Goal: Information Seeking & Learning: Learn about a topic

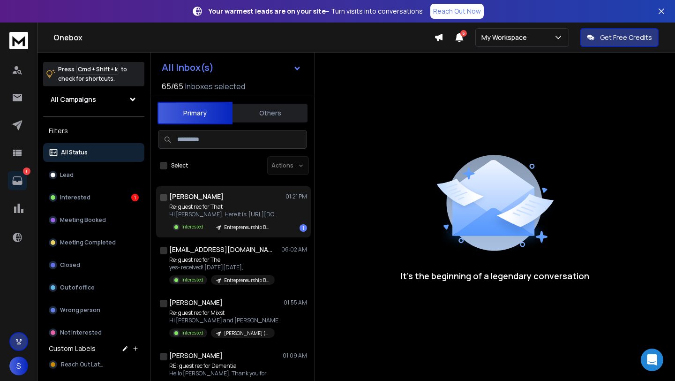
click at [270, 200] on div "[PERSON_NAME] 01:21 PM" at bounding box center [238, 196] width 138 height 9
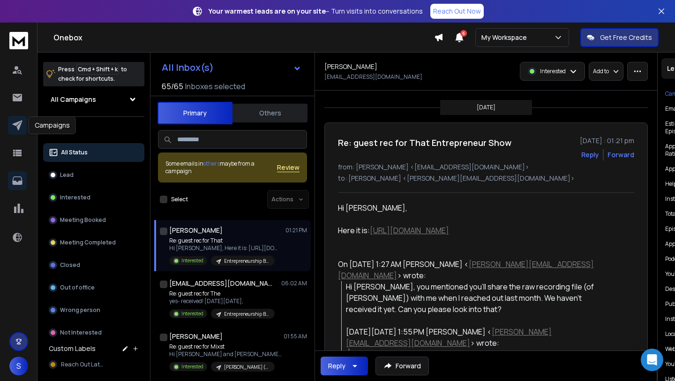
click at [9, 127] on link at bounding box center [17, 125] width 19 height 19
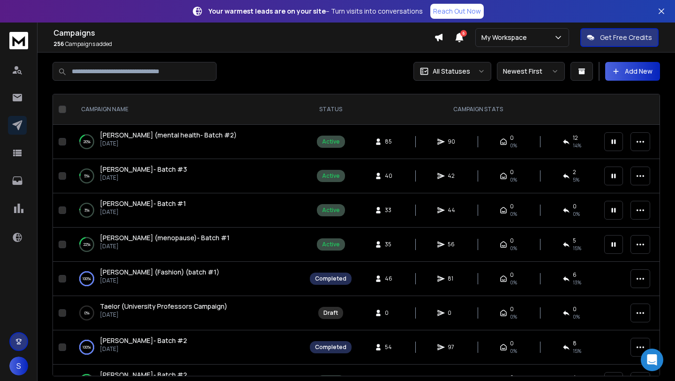
click at [319, 75] on div at bounding box center [205, 71] width 304 height 19
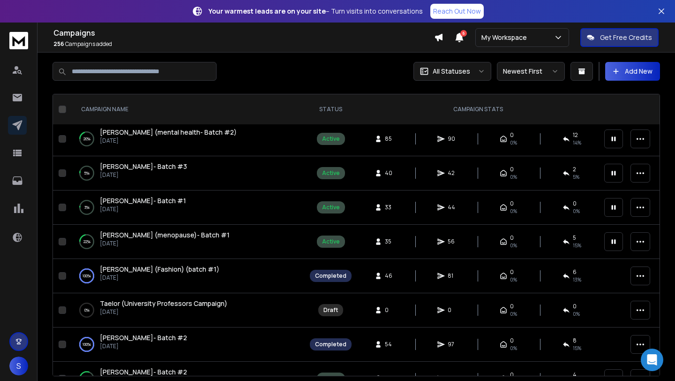
scroll to position [3, 0]
click at [151, 205] on p "[DATE]" at bounding box center [143, 209] width 86 height 8
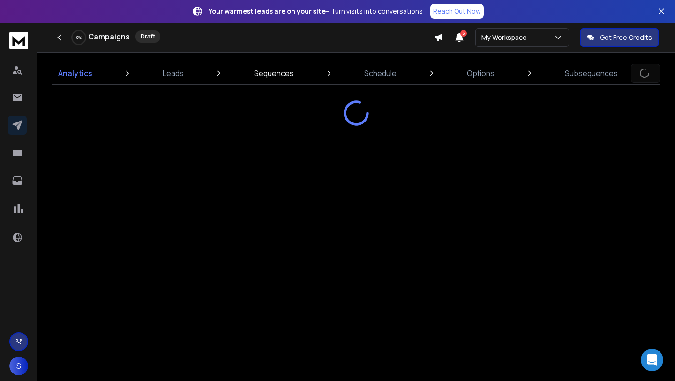
click at [270, 78] on p "Sequences" at bounding box center [274, 73] width 40 height 11
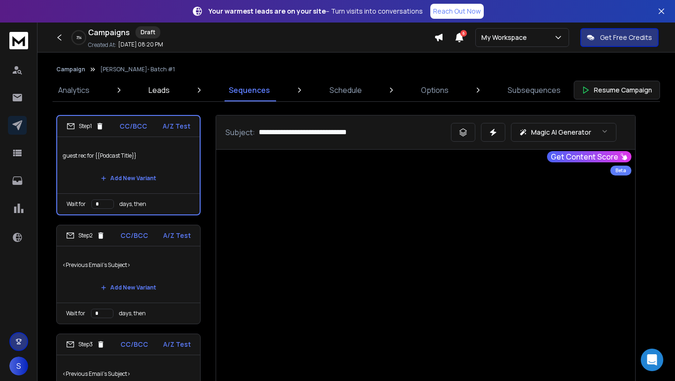
click at [166, 88] on p "Leads" at bounding box center [159, 89] width 21 height 11
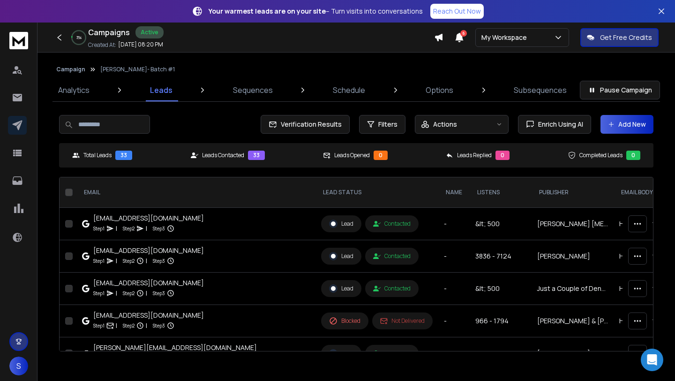
click at [439, 230] on td "-" at bounding box center [454, 224] width 31 height 32
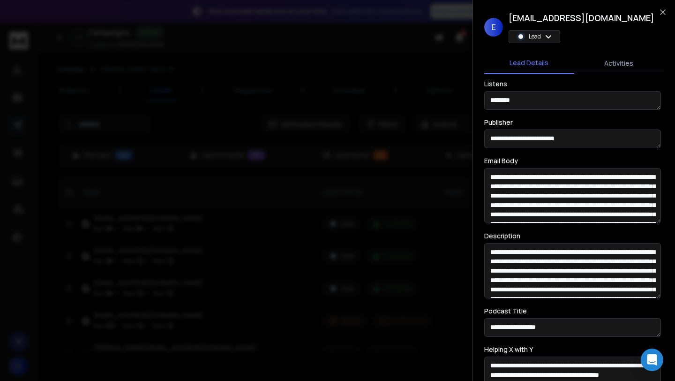
click at [603, 66] on button "Activities" at bounding box center [620, 63] width 90 height 21
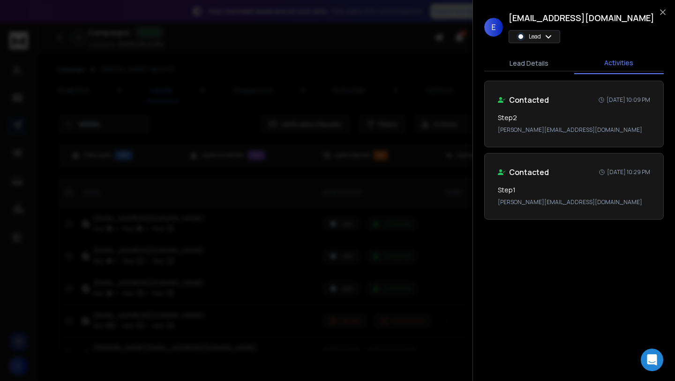
click at [541, 69] on button "Lead Details" at bounding box center [530, 63] width 90 height 21
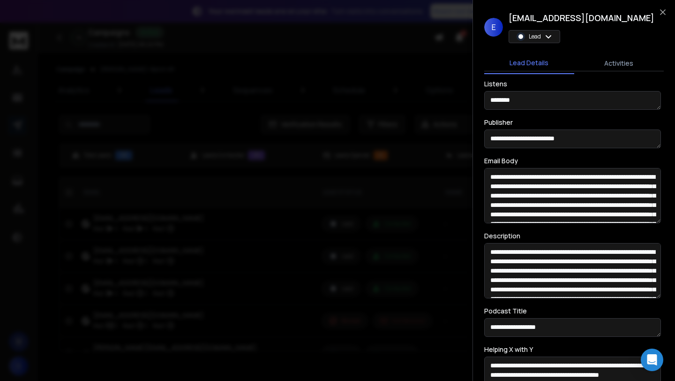
click at [610, 64] on button "Activities" at bounding box center [620, 63] width 90 height 21
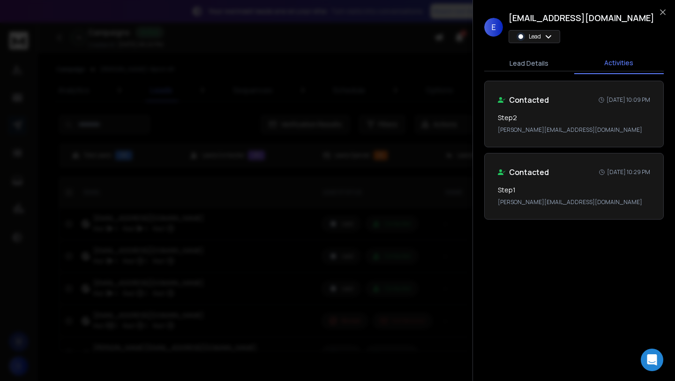
click at [399, 159] on div at bounding box center [337, 190] width 675 height 381
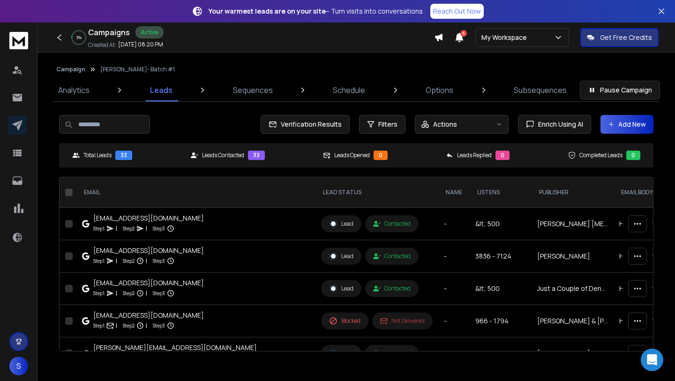
click at [439, 217] on td "-" at bounding box center [454, 224] width 31 height 32
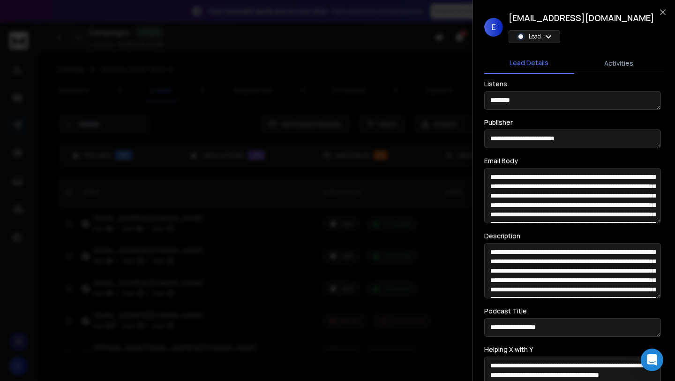
click at [614, 62] on button "Activities" at bounding box center [620, 63] width 90 height 21
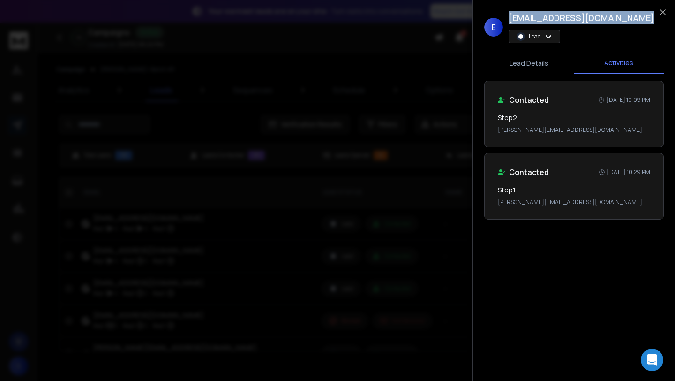
drag, startPoint x: 640, startPoint y: 18, endPoint x: 510, endPoint y: 22, distance: 129.5
click at [510, 22] on h1 "[EMAIL_ADDRESS][DOMAIN_NAME]" at bounding box center [582, 17] width 146 height 13
copy h1 "[EMAIL_ADDRESS][DOMAIN_NAME]"
click at [297, 204] on div at bounding box center [337, 190] width 675 height 381
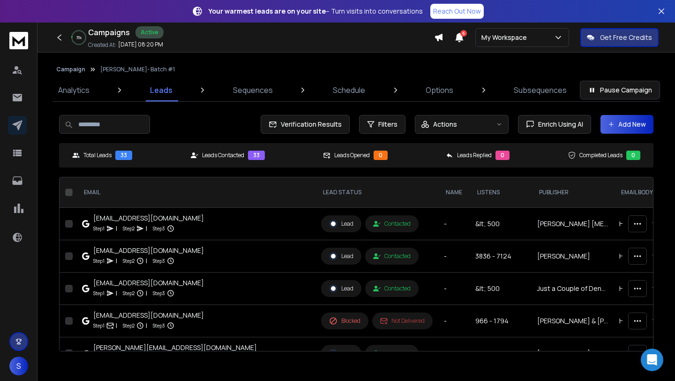
click at [7, 125] on div "S" at bounding box center [19, 204] width 38 height 362
click at [12, 124] on icon at bounding box center [17, 125] width 11 height 11
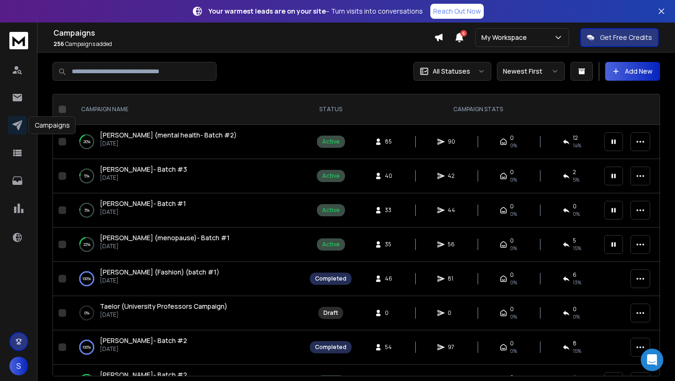
click at [257, 86] on div "Campaigns 256 Campaigns Added All Statuses Newest First Add New CAMPAIGN NAME S…" at bounding box center [357, 252] width 608 height 381
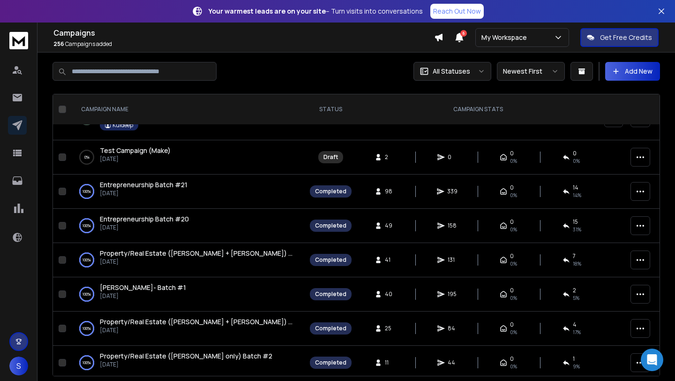
scroll to position [381, 0]
